Goal: Task Accomplishment & Management: Use online tool/utility

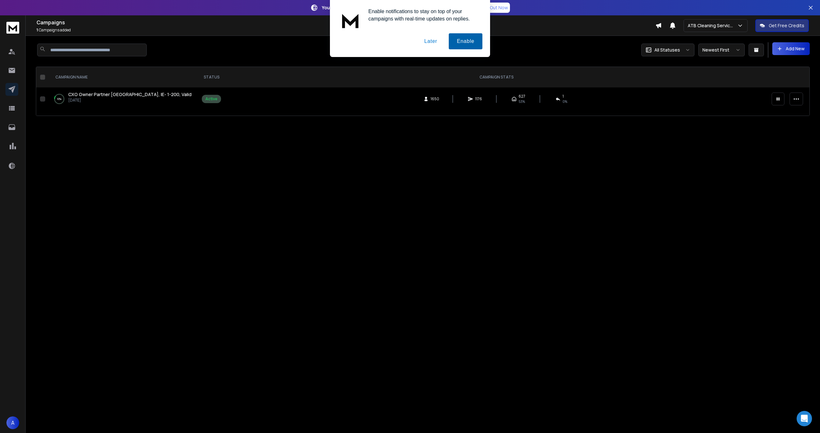
click at [461, 40] on button "Enable" at bounding box center [466, 41] width 34 height 16
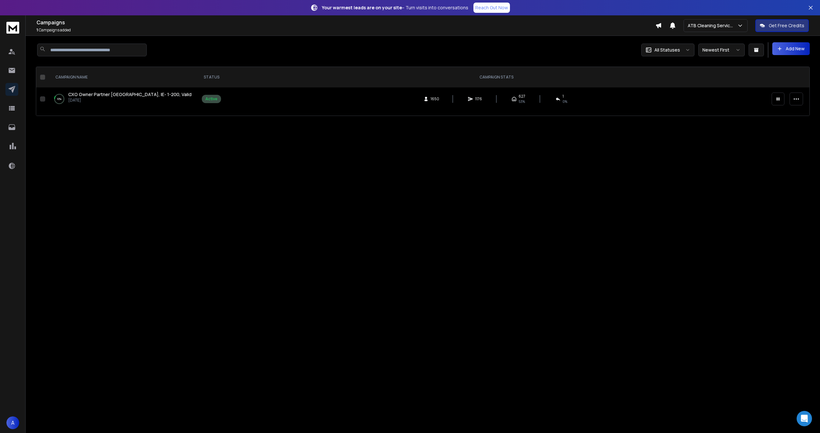
click at [94, 94] on span "CXO Owner Partner [GEOGRAPHIC_DATA], IE- 1-200, Valid" at bounding box center [129, 94] width 123 height 6
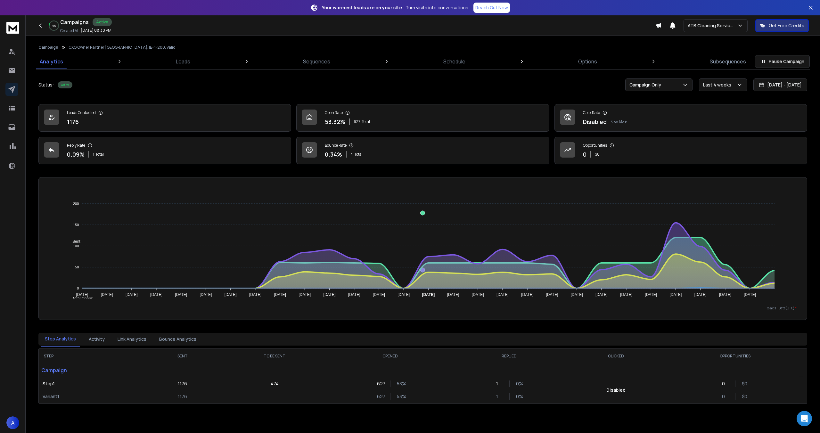
click at [100, 153] on span "Total" at bounding box center [99, 154] width 8 height 5
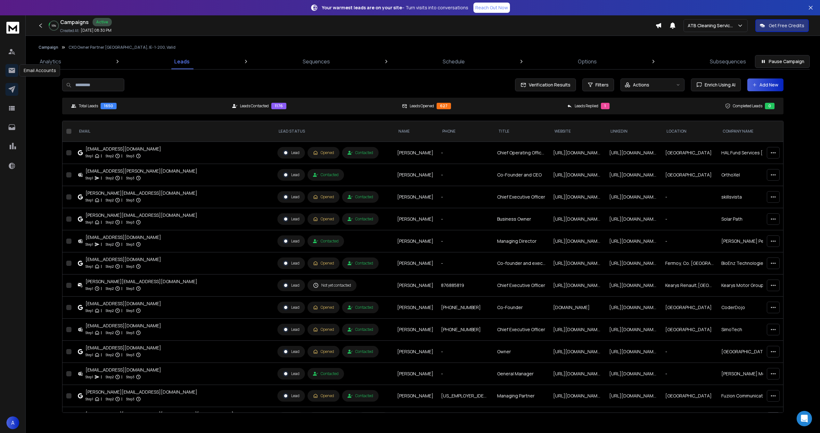
click at [11, 69] on icon at bounding box center [12, 70] width 6 height 5
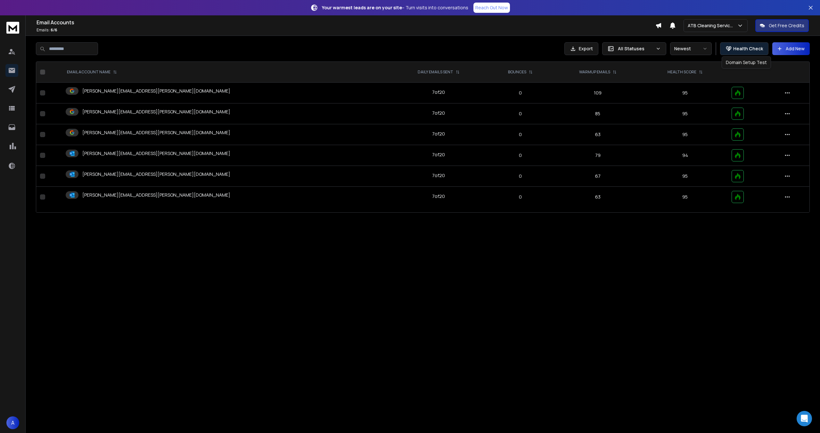
click at [746, 48] on p "Health Check" at bounding box center [748, 48] width 30 height 6
click at [11, 89] on icon at bounding box center [11, 89] width 7 height 7
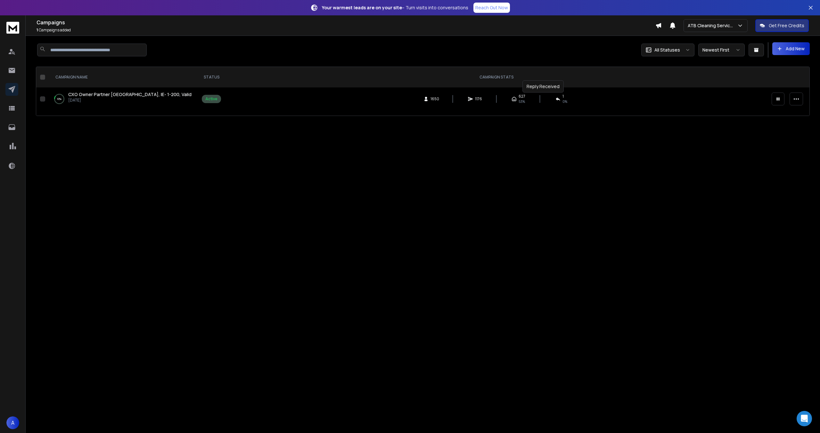
click at [562, 94] on span "1" at bounding box center [562, 96] width 1 height 5
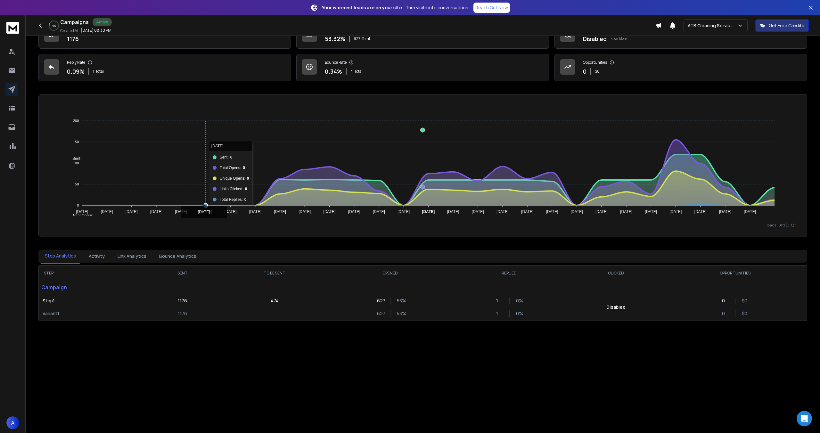
scroll to position [87, 0]
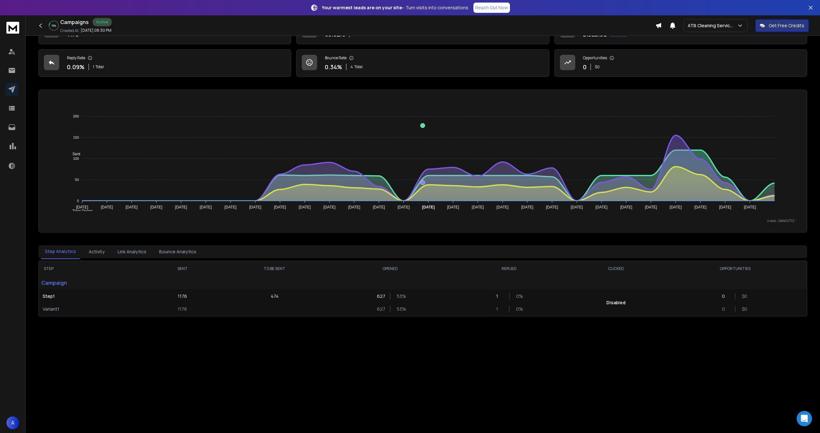
click at [498, 298] on p "1" at bounding box center [499, 296] width 6 height 6
click at [498, 296] on p "1" at bounding box center [499, 296] width 6 height 6
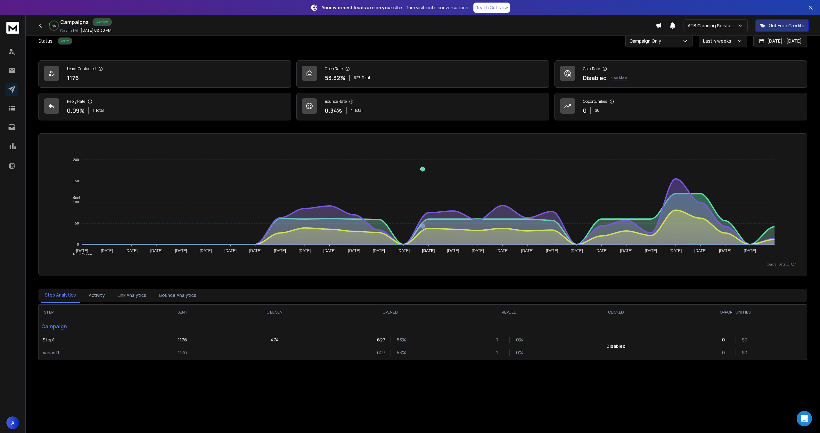
scroll to position [0, 0]
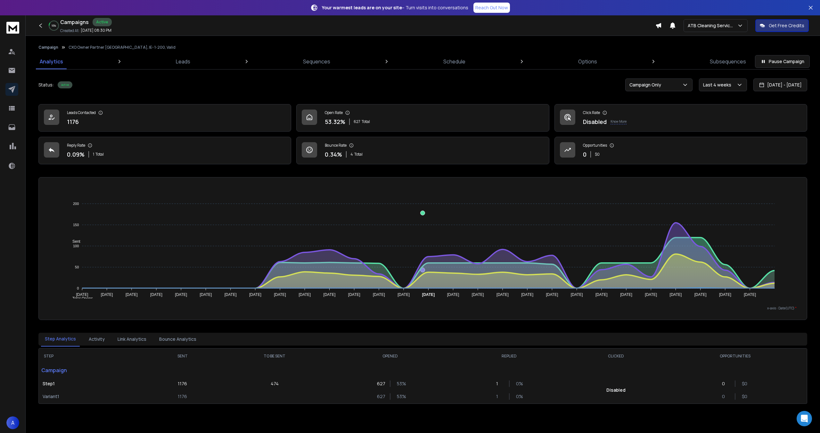
click at [101, 154] on span "Total" at bounding box center [99, 154] width 8 height 5
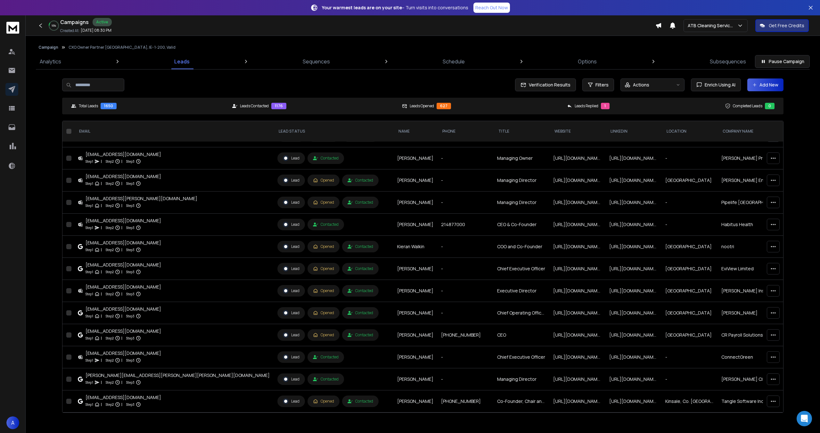
scroll to position [839, 0]
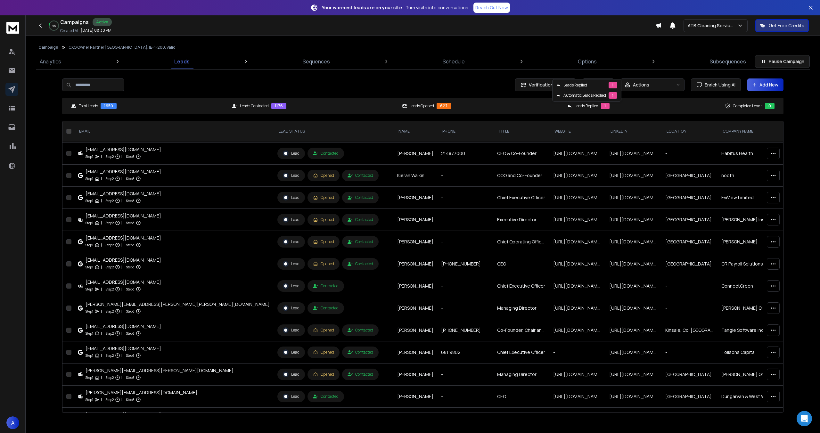
click at [590, 98] on p "Automatic Leads Replied" at bounding box center [584, 95] width 43 height 5
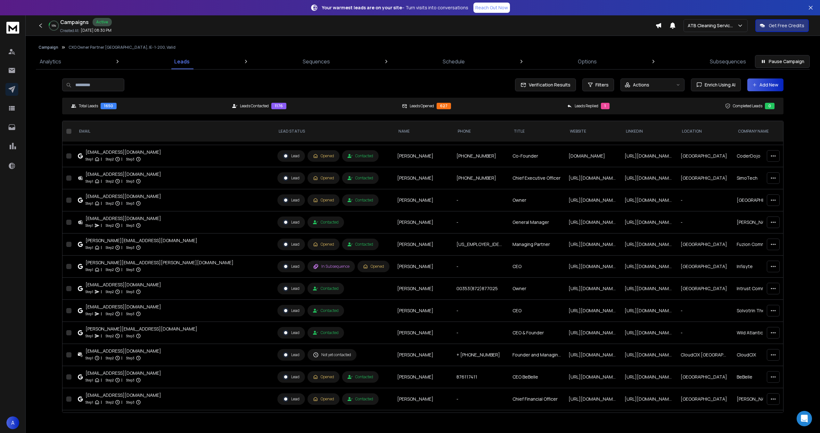
scroll to position [158, 0]
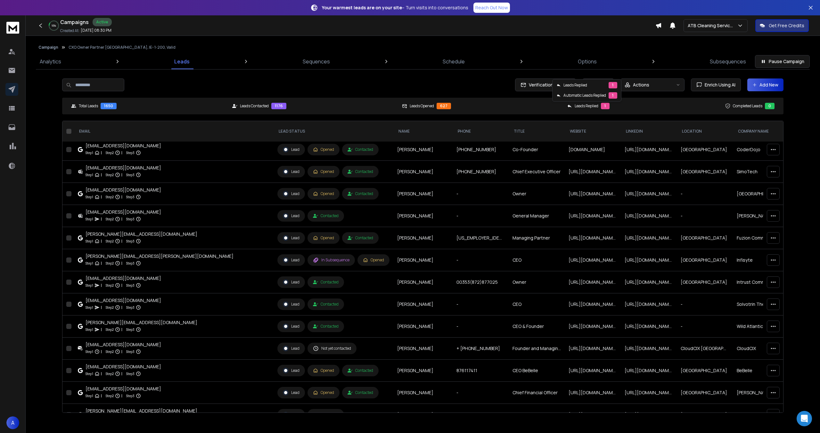
click at [584, 106] on p "Leads Replied" at bounding box center [587, 105] width 24 height 5
click at [604, 105] on div "1" at bounding box center [605, 106] width 9 height 6
click at [313, 260] on div "In Subsequence" at bounding box center [331, 260] width 37 height 6
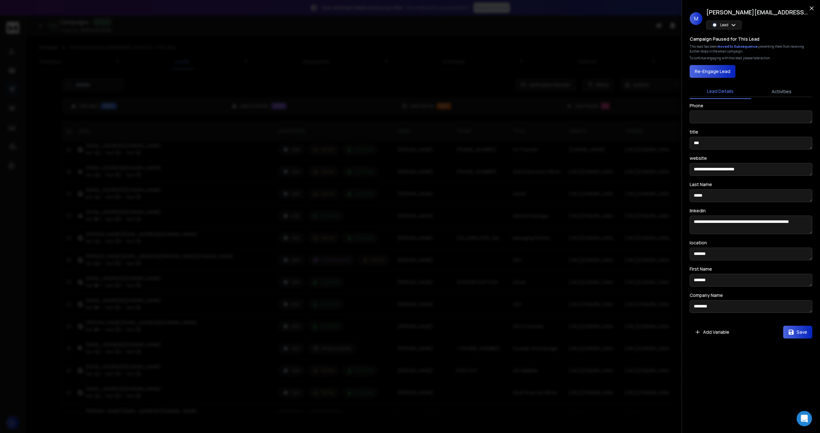
click at [810, 8] on icon "button" at bounding box center [811, 8] width 6 height 6
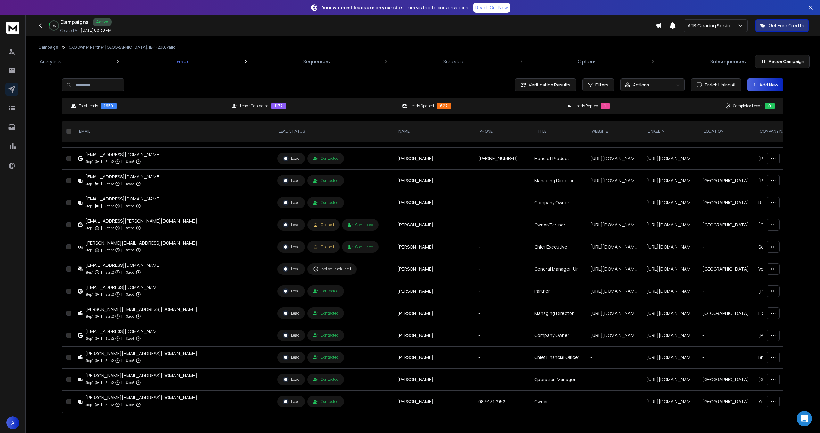
scroll to position [11835, 0]
